Goal: Navigation & Orientation: Find specific page/section

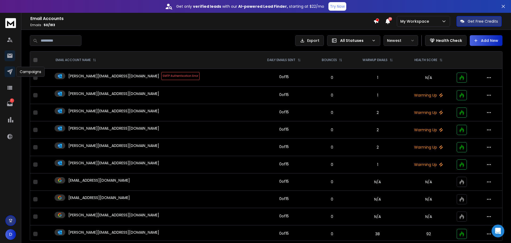
click at [8, 73] on icon at bounding box center [10, 71] width 6 height 6
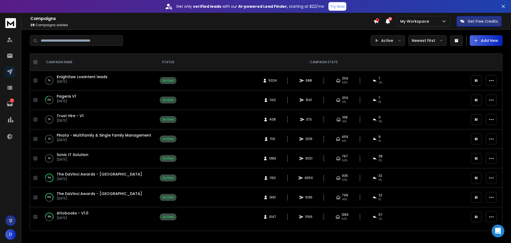
click at [79, 78] on span "Knightlaw Lowintent leads" at bounding box center [82, 76] width 51 height 5
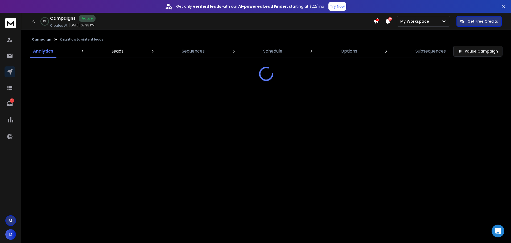
click at [117, 53] on p "Leads" at bounding box center [118, 51] width 12 height 6
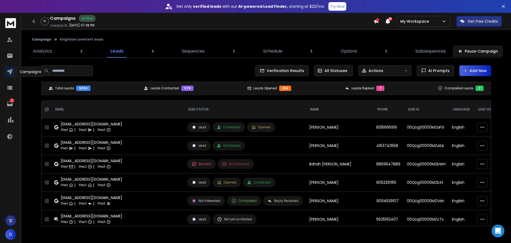
click at [9, 71] on icon at bounding box center [10, 72] width 6 height 6
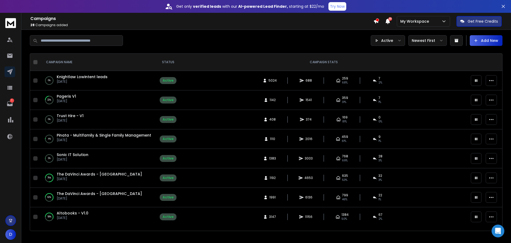
click at [70, 96] on span "Pageris V1" at bounding box center [66, 95] width 19 height 5
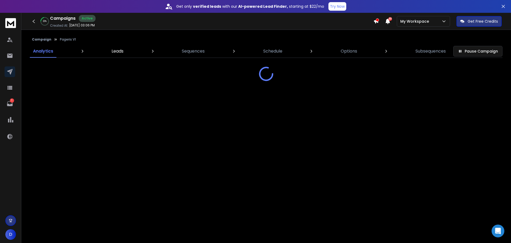
click at [120, 50] on p "Leads" at bounding box center [118, 51] width 12 height 6
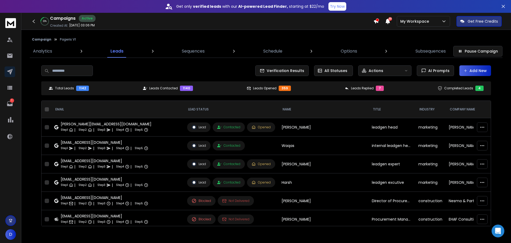
click at [69, 40] on p "Pageris V1" at bounding box center [68, 39] width 16 height 4
copy p "Pageris V1"
click at [9, 72] on icon at bounding box center [10, 71] width 6 height 6
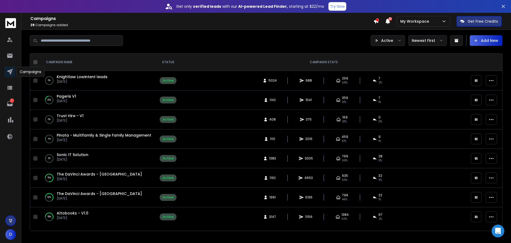
click at [68, 122] on p "[DATE]" at bounding box center [70, 120] width 27 height 4
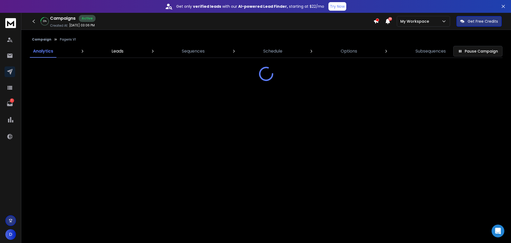
click at [117, 49] on p "Leads" at bounding box center [118, 51] width 12 height 6
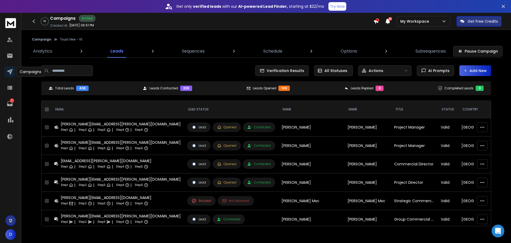
click at [12, 72] on icon at bounding box center [10, 71] width 6 height 6
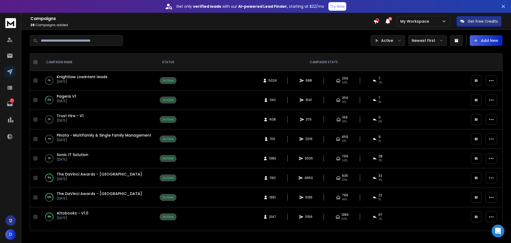
click at [84, 135] on span "Pinata - Multifamily & Single Family Management" at bounding box center [104, 134] width 95 height 5
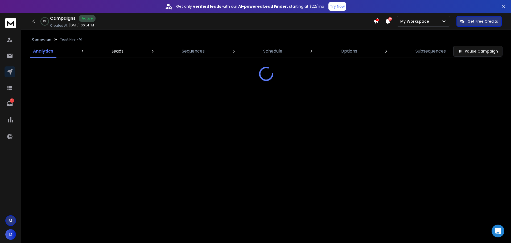
click at [116, 49] on p "Leads" at bounding box center [118, 51] width 12 height 6
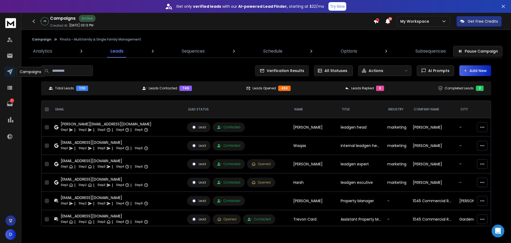
click at [11, 74] on icon at bounding box center [10, 72] width 6 height 6
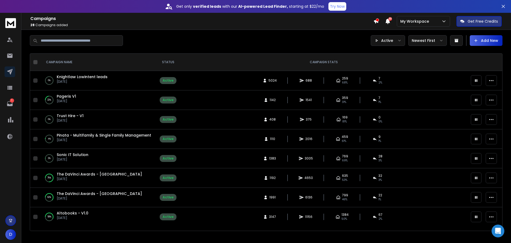
click at [82, 156] on span "Sonic IT Solution" at bounding box center [73, 154] width 32 height 5
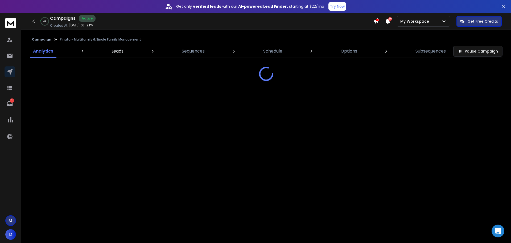
click at [119, 52] on p "Leads" at bounding box center [118, 51] width 12 height 6
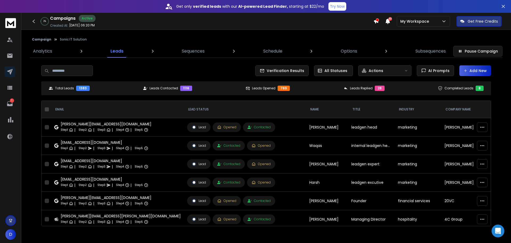
click at [79, 40] on p "Sonic IT Solution" at bounding box center [73, 39] width 27 height 4
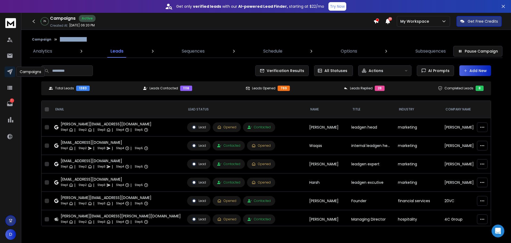
click at [12, 74] on icon at bounding box center [10, 71] width 6 height 6
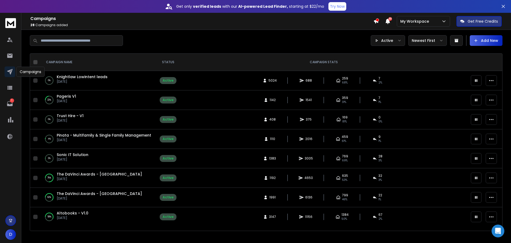
click at [89, 179] on p "[DATE]" at bounding box center [100, 179] width 86 height 4
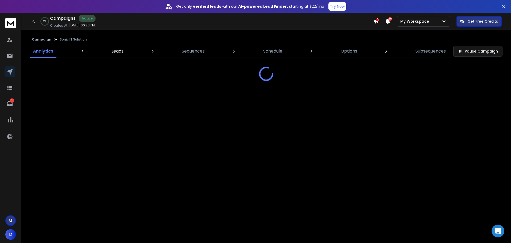
click at [115, 56] on link "Leads" at bounding box center [117, 51] width 18 height 13
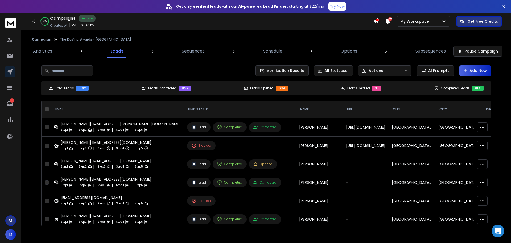
click at [77, 38] on p "The DaVinci Awards - [GEOGRAPHIC_DATA]" at bounding box center [95, 39] width 71 height 4
copy p "The DaVinci Awards - [GEOGRAPHIC_DATA]"
click at [11, 71] on icon at bounding box center [10, 72] width 6 height 6
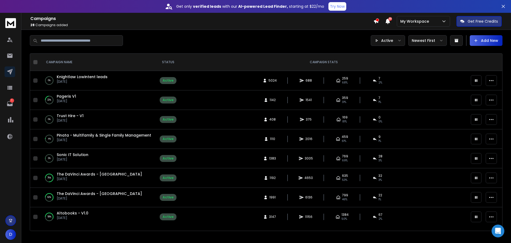
click at [98, 198] on p "[DATE]" at bounding box center [100, 198] width 86 height 4
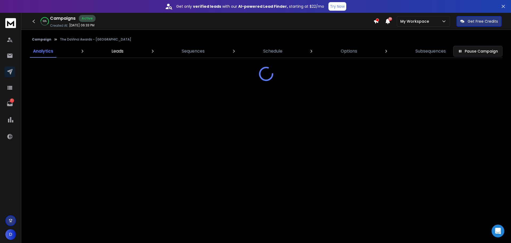
click at [115, 54] on p "Leads" at bounding box center [118, 51] width 12 height 6
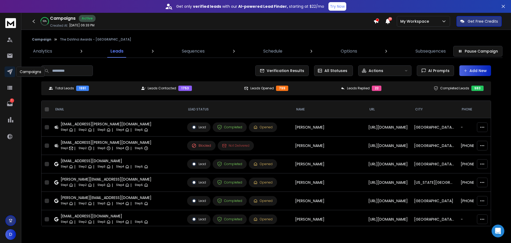
click at [10, 71] on icon at bounding box center [10, 72] width 6 height 6
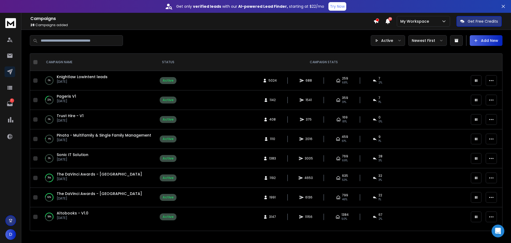
click at [79, 214] on span "Altobooks - V1.0" at bounding box center [73, 212] width 32 height 5
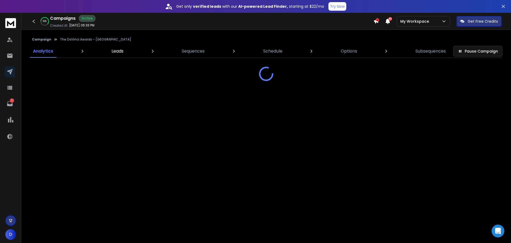
click at [118, 55] on link "Leads" at bounding box center [117, 51] width 18 height 13
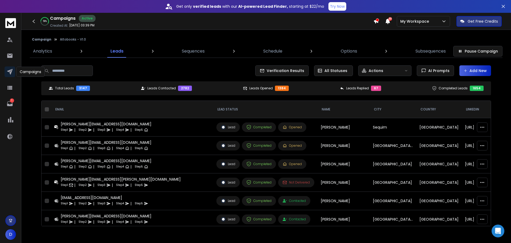
click at [11, 71] on icon at bounding box center [10, 72] width 6 height 6
